Goal: Navigation & Orientation: Find specific page/section

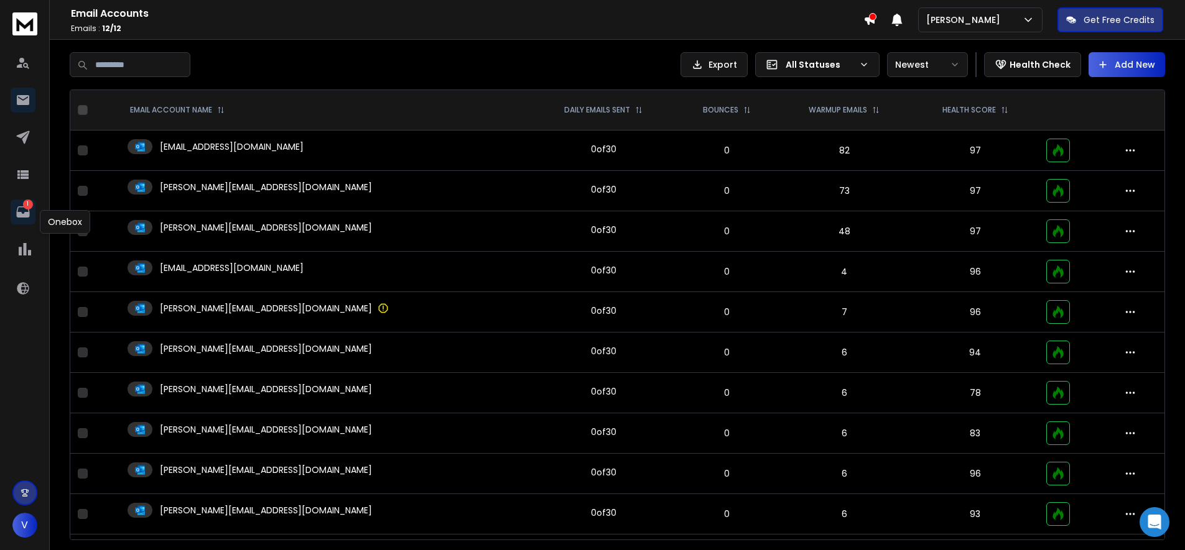
click at [17, 218] on icon at bounding box center [22, 211] width 13 height 11
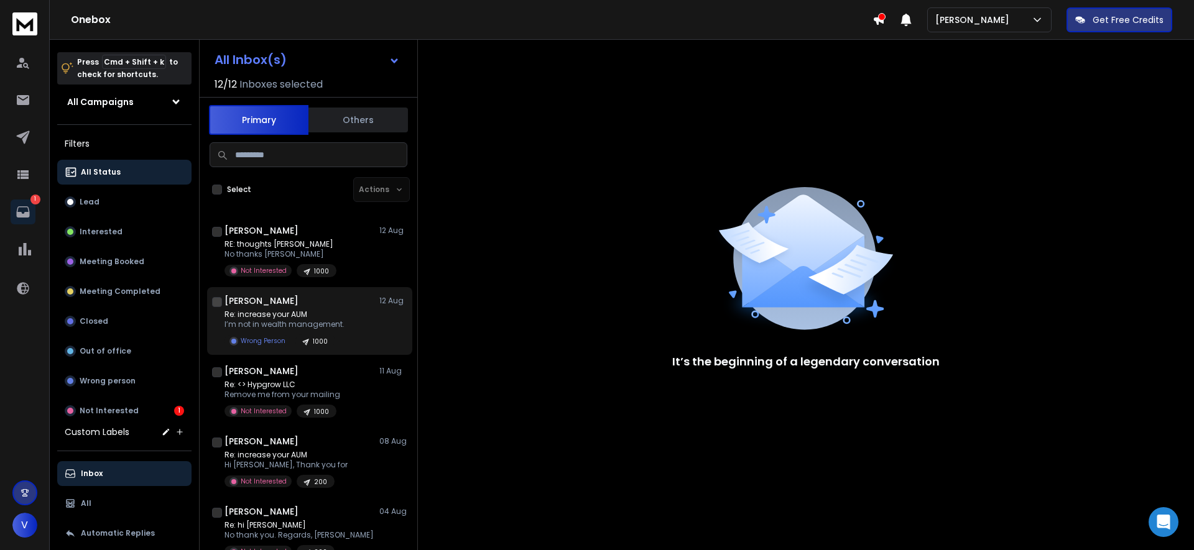
click at [264, 307] on h1 "[PERSON_NAME]" at bounding box center [262, 301] width 74 height 12
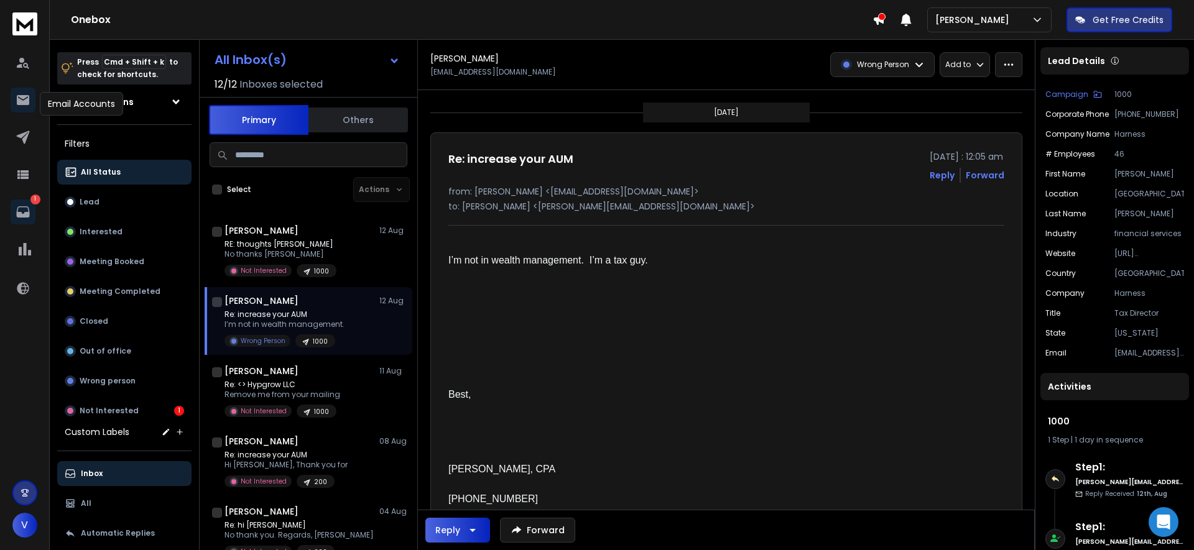
click at [20, 105] on icon at bounding box center [23, 100] width 12 height 10
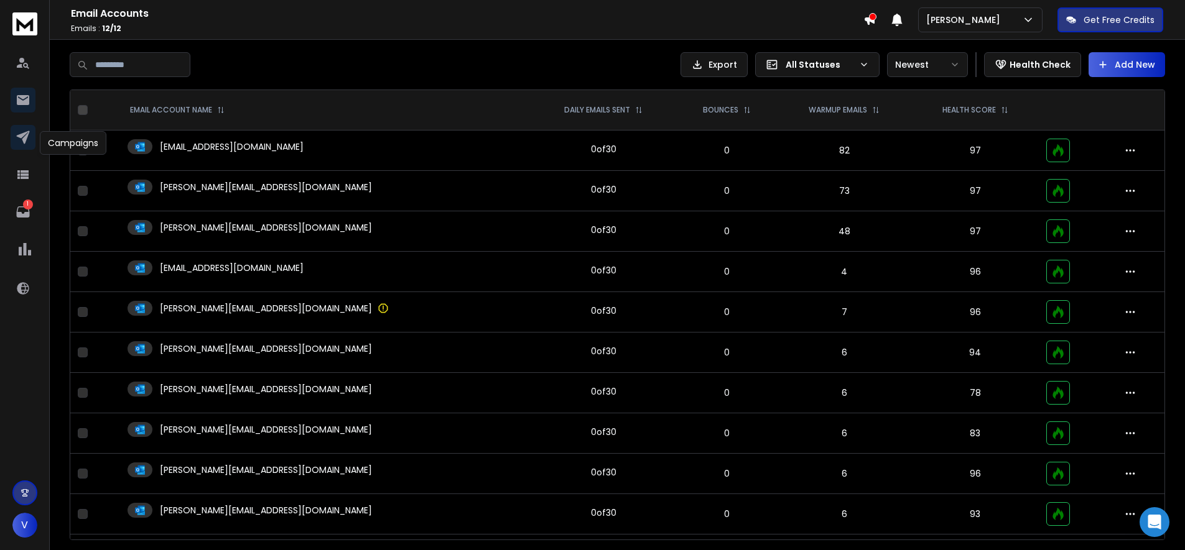
click at [30, 145] on icon at bounding box center [23, 137] width 15 height 15
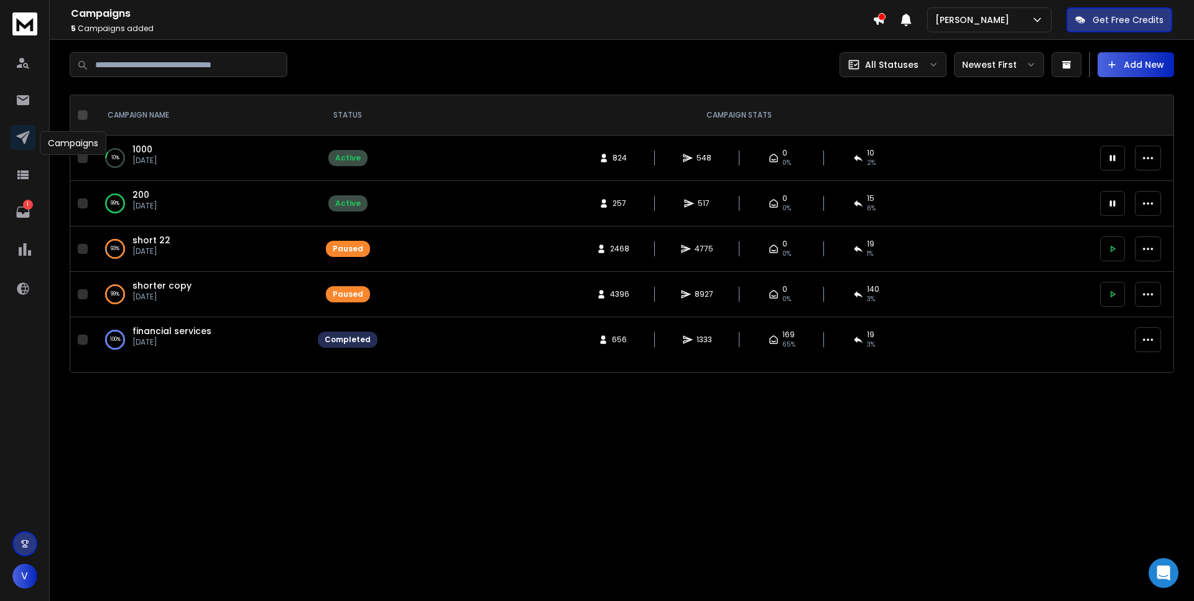
click at [410, 60] on div at bounding box center [346, 64] width 552 height 25
